Goal: Communication & Community: Share content

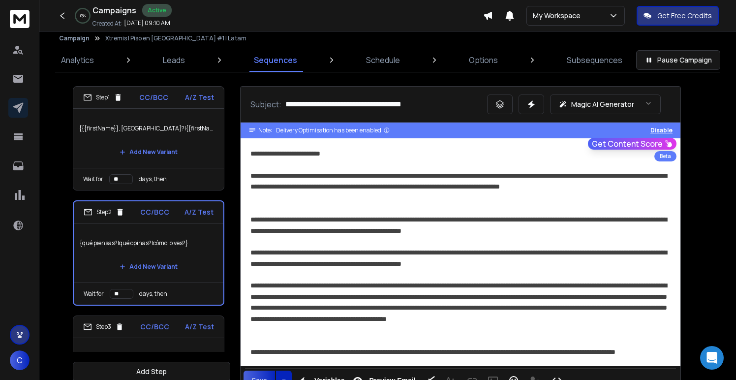
scroll to position [35, 0]
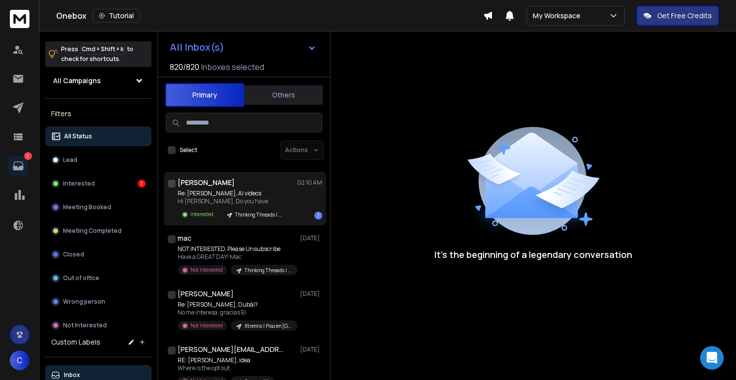
click at [204, 191] on p "Re: [PERSON_NAME], AI videos" at bounding box center [233, 193] width 111 height 8
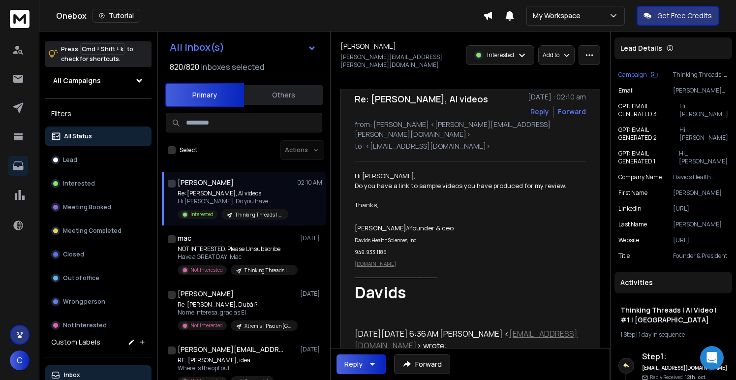
scroll to position [37, 0]
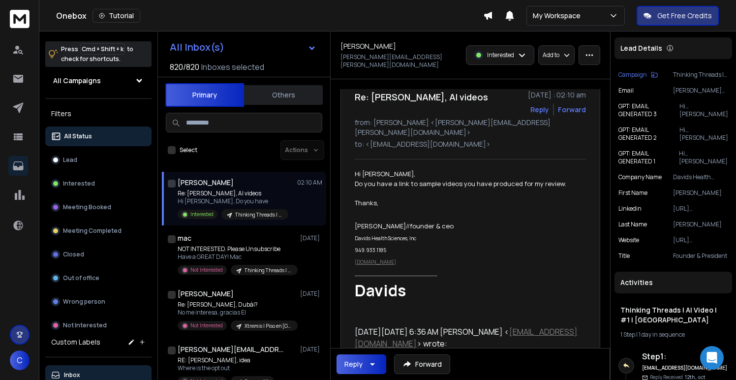
click at [373, 258] on link "[DOMAIN_NAME]" at bounding box center [375, 261] width 41 height 7
click at [386, 118] on p "from: [PERSON_NAME] <[PERSON_NAME][EMAIL_ADDRESS][PERSON_NAME][DOMAIN_NAME]>" at bounding box center [470, 128] width 231 height 20
click at [384, 118] on p "from: [PERSON_NAME] <[PERSON_NAME][EMAIL_ADDRESS][PERSON_NAME][DOMAIN_NAME]>" at bounding box center [470, 128] width 231 height 20
drag, startPoint x: 384, startPoint y: 111, endPoint x: 417, endPoint y: 111, distance: 33.0
click at [417, 118] on p "from: [PERSON_NAME] <[PERSON_NAME][EMAIL_ADDRESS][PERSON_NAME][DOMAIN_NAME]>" at bounding box center [470, 128] width 231 height 20
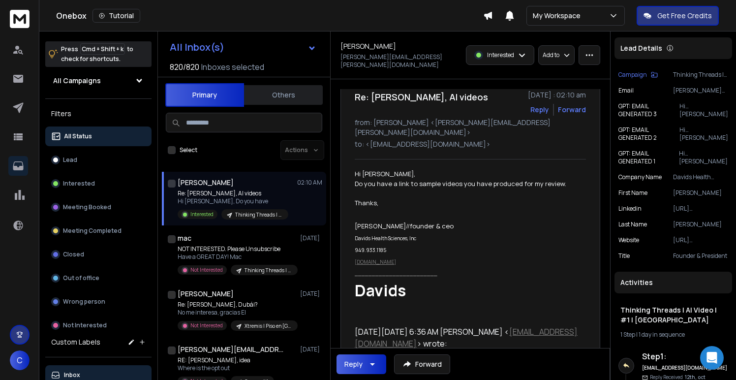
click at [375, 118] on p "from: [PERSON_NAME] <[PERSON_NAME][EMAIL_ADDRESS][PERSON_NAME][DOMAIN_NAME]>" at bounding box center [470, 128] width 231 height 20
drag, startPoint x: 375, startPoint y: 113, endPoint x: 467, endPoint y: 113, distance: 92.5
click at [467, 118] on p "from: [PERSON_NAME] <[PERSON_NAME][EMAIL_ADDRESS][PERSON_NAME][DOMAIN_NAME]>" at bounding box center [470, 128] width 231 height 20
copy p "[PERSON_NAME] <[PERSON_NAME][EMAIL_ADDRESS][PERSON_NAME][DOMAIN_NAME]"
click at [676, 180] on p "Davids Health Sciences" at bounding box center [700, 177] width 55 height 8
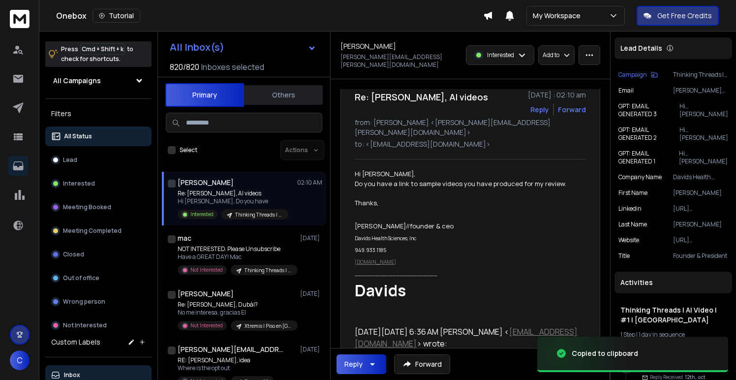
click at [688, 245] on div "Campaign Thinking Threads | AI Video | #1 | [GEOGRAPHIC_DATA] Email [PERSON_NAM…" at bounding box center [673, 165] width 118 height 212
click at [688, 237] on p "[URL][DOMAIN_NAME]" at bounding box center [700, 240] width 55 height 8
click at [356, 169] on div "Hi [PERSON_NAME]," at bounding box center [466, 174] width 223 height 10
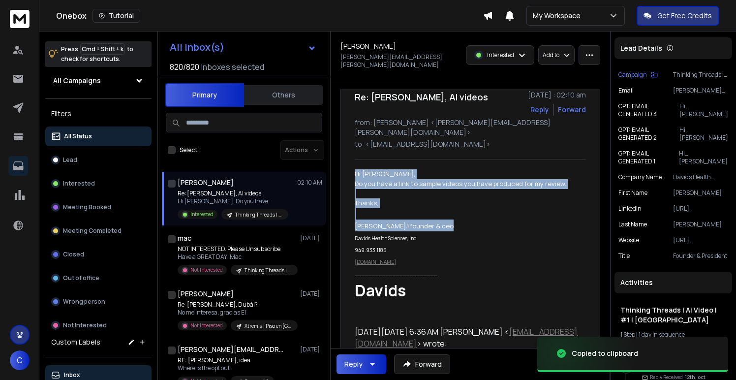
drag, startPoint x: 356, startPoint y: 155, endPoint x: 429, endPoint y: 210, distance: 91.4
click at [429, 210] on div "Hi [PERSON_NAME], Do you have a link to sample videos you have produced for my …" at bounding box center [466, 241] width 223 height 145
copy div "Hi [PERSON_NAME], Do you have a link to sample videos you have produced for my …"
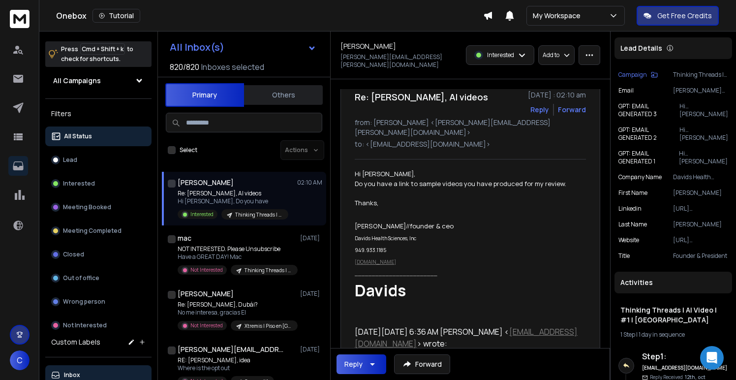
click at [436, 219] on div "[PERSON_NAME] // founder & ceo Davids Health Sciences, Inc 949.933.1185 [DOMAIN…" at bounding box center [466, 260] width 223 height 83
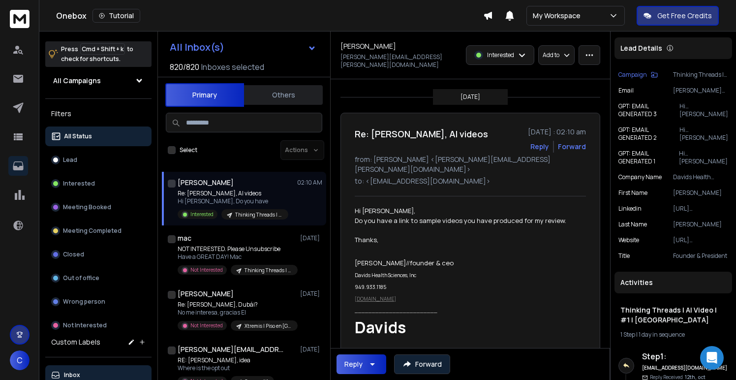
click at [427, 362] on button "Forward" at bounding box center [422, 364] width 56 height 20
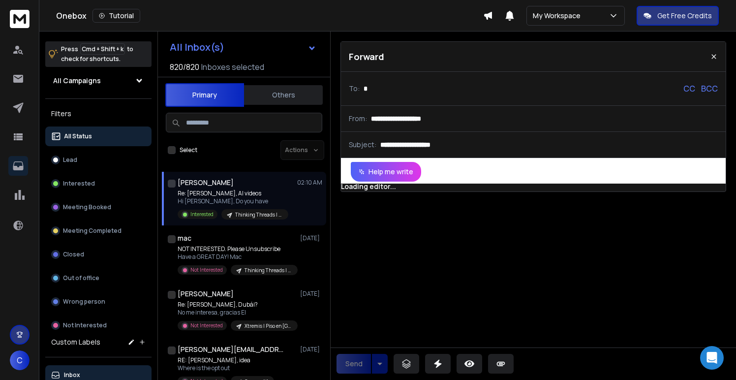
type input "*"
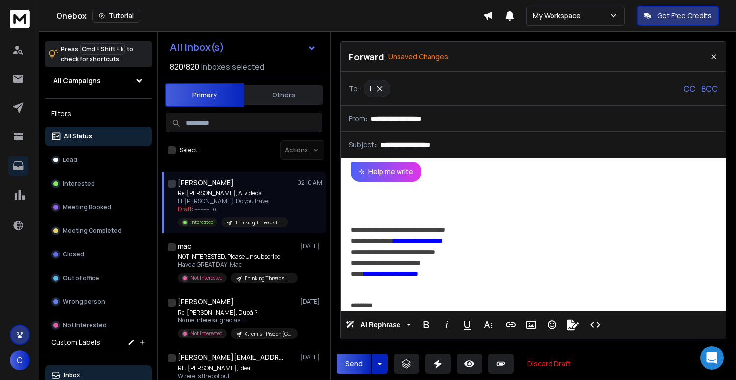
click at [378, 89] on icon at bounding box center [379, 88] width 5 height 5
click at [684, 93] on p "CC" at bounding box center [689, 89] width 12 height 12
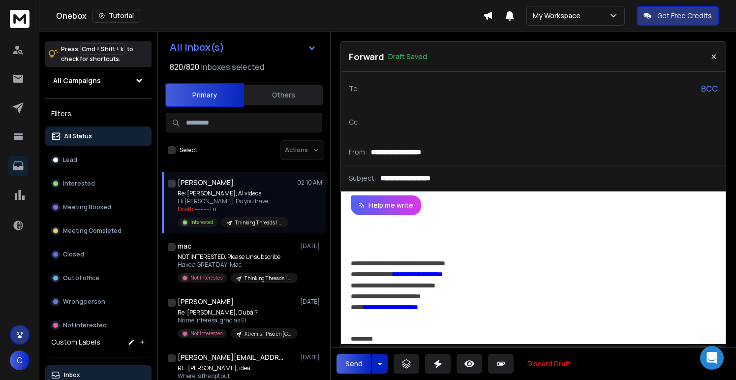
click at [702, 93] on p "BCC" at bounding box center [709, 89] width 17 height 12
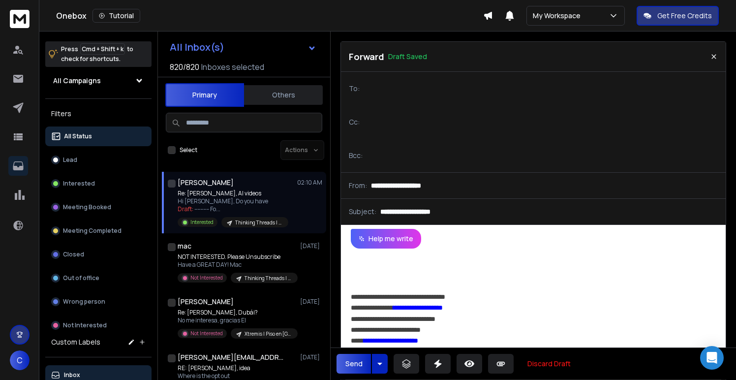
click at [415, 100] on div "To:" at bounding box center [533, 88] width 385 height 33
click at [415, 97] on input at bounding box center [397, 89] width 69 height 18
type input "**********"
click at [480, 52] on div "Forward Draft Saved" at bounding box center [533, 57] width 385 height 30
click at [415, 202] on div "**********" at bounding box center [533, 212] width 385 height 26
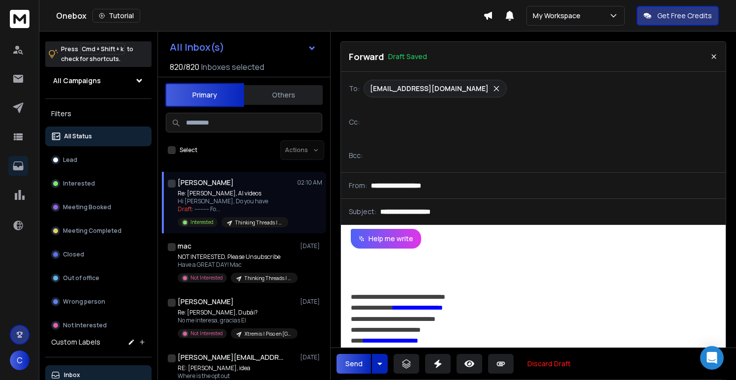
click at [416, 191] on div "**********" at bounding box center [533, 186] width 385 height 26
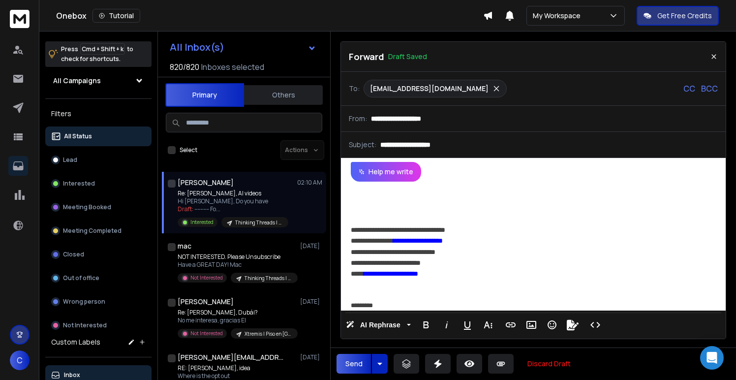
click at [418, 188] on div "**********" at bounding box center [533, 190] width 386 height 298
type input "**********"
click at [386, 146] on input "**********" at bounding box center [548, 145] width 337 height 10
type input "**********"
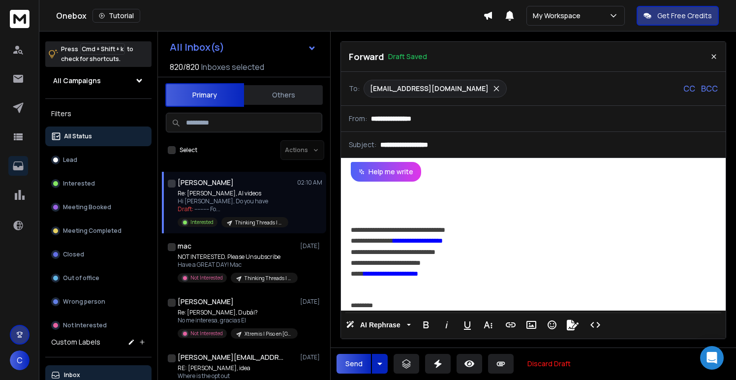
click at [369, 135] on div "**********" at bounding box center [533, 145] width 385 height 26
click at [355, 364] on button "Send" at bounding box center [353, 364] width 34 height 20
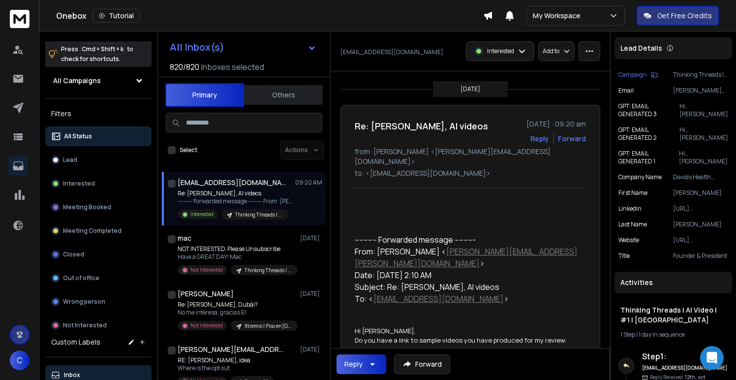
click at [379, 245] on div "From: [PERSON_NAME] < [PERSON_NAME][EMAIL_ADDRESS][PERSON_NAME][DOMAIN_NAME] >" at bounding box center [466, 257] width 223 height 24
drag, startPoint x: 379, startPoint y: 242, endPoint x: 487, endPoint y: 242, distance: 108.2
click at [487, 245] on div "From: [PERSON_NAME] < [PERSON_NAME][EMAIL_ADDRESS][PERSON_NAME][DOMAIN_NAME] >" at bounding box center [466, 257] width 223 height 24
copy div "[PERSON_NAME] < [PERSON_NAME][EMAIL_ADDRESS][PERSON_NAME][DOMAIN_NAME]"
